Goal: Communication & Community: Answer question/provide support

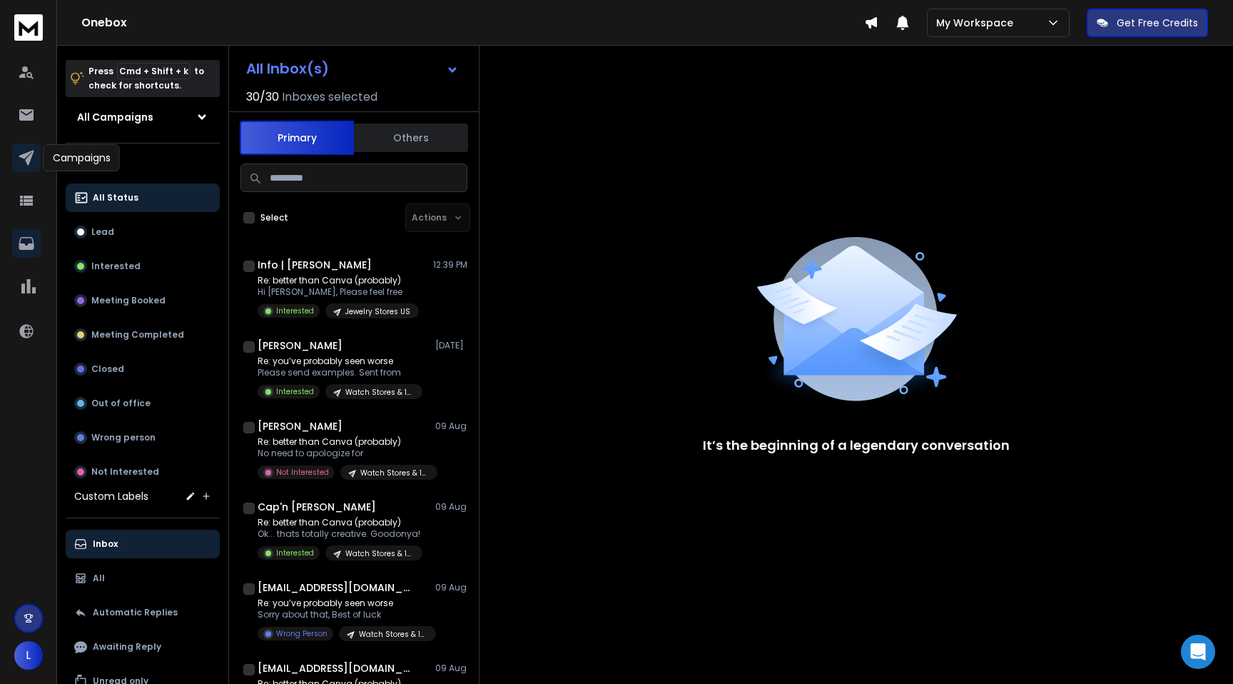
click at [14, 145] on link at bounding box center [26, 157] width 29 height 29
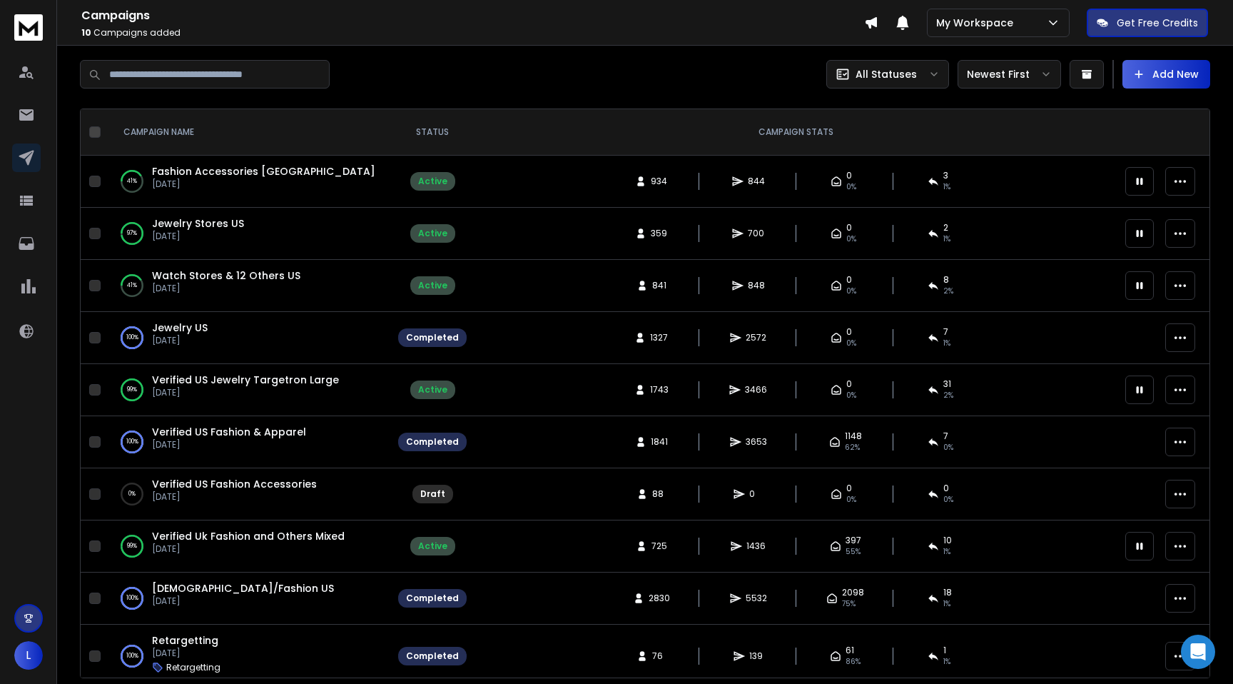
click at [37, 216] on div at bounding box center [28, 203] width 33 height 34
click at [32, 240] on icon at bounding box center [26, 243] width 15 height 13
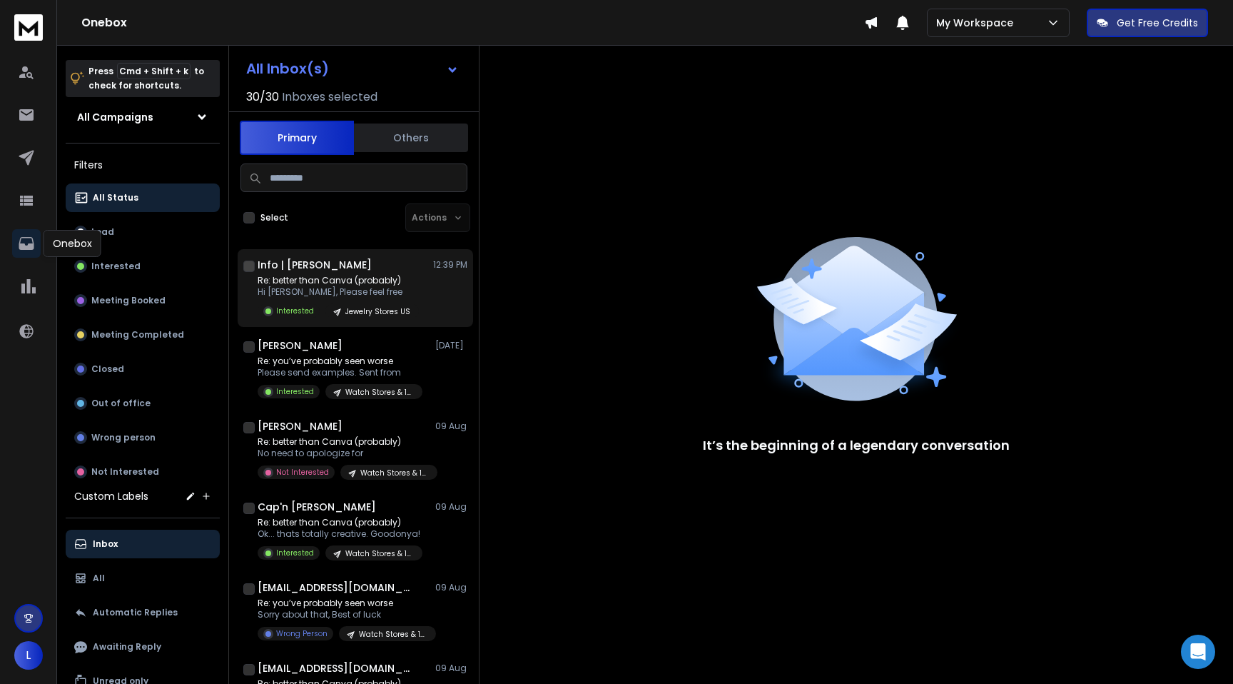
click at [317, 278] on p "Re: better than Canva (probably)" at bounding box center [338, 280] width 161 height 11
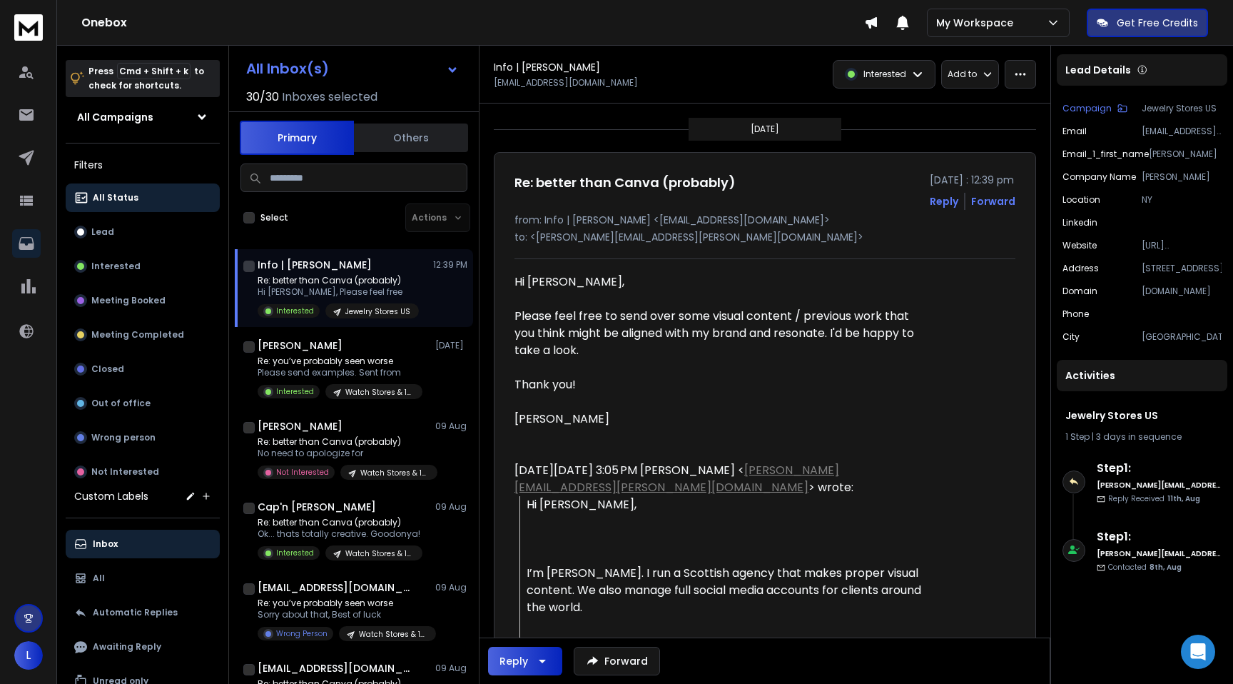
click at [507, 659] on div "Reply" at bounding box center [514, 661] width 29 height 14
